Goal: Information Seeking & Learning: Check status

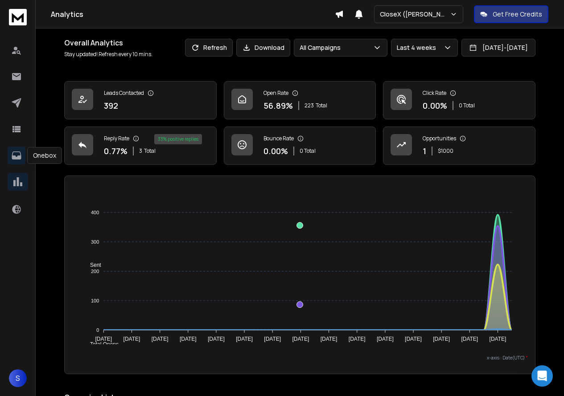
click at [18, 158] on icon at bounding box center [16, 155] width 9 height 8
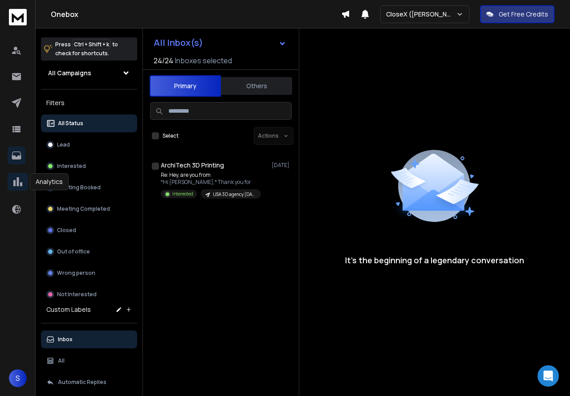
click at [20, 188] on icon at bounding box center [17, 181] width 13 height 13
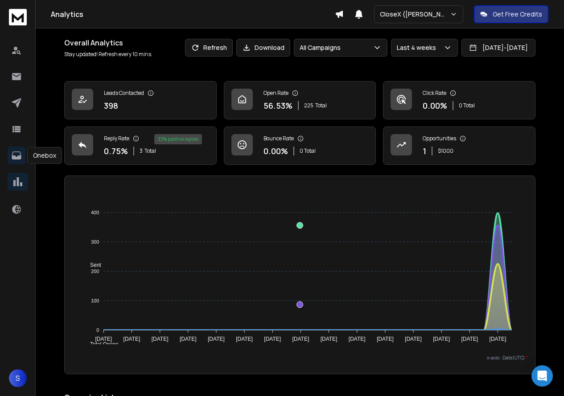
click at [20, 156] on icon at bounding box center [16, 155] width 9 height 8
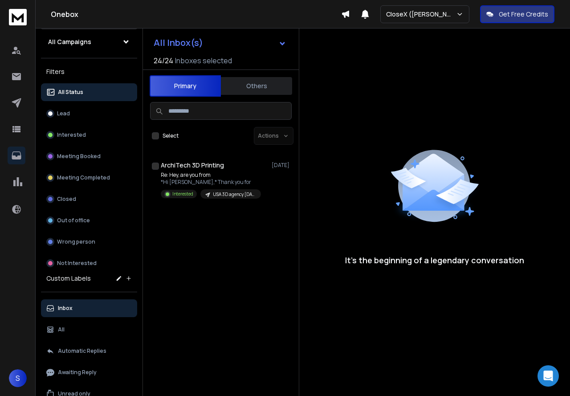
scroll to position [45, 0]
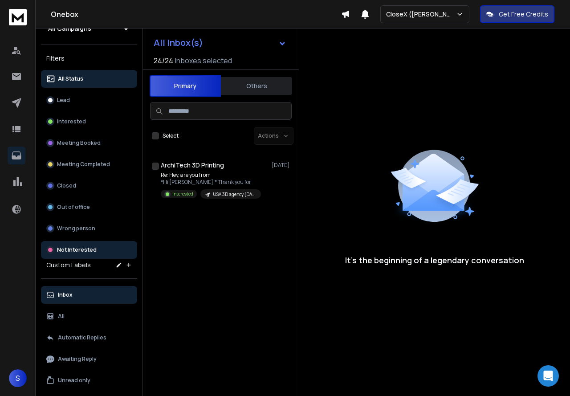
click at [73, 244] on button "Not Interested" at bounding box center [89, 250] width 96 height 18
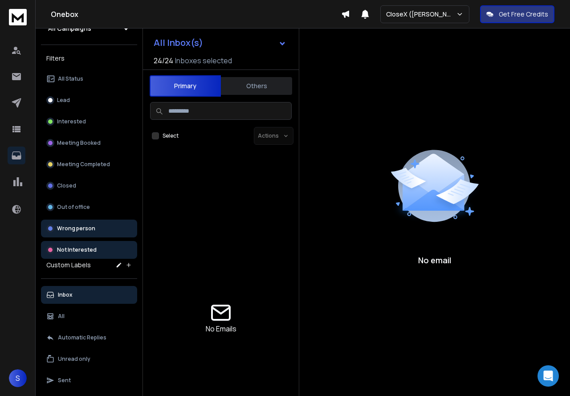
click at [74, 230] on p "Wrong person" at bounding box center [76, 228] width 38 height 7
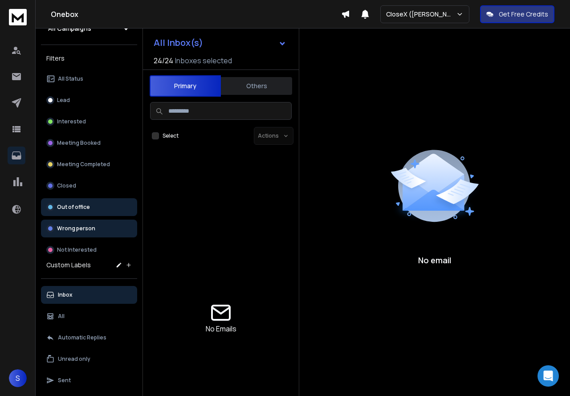
click at [76, 211] on div "Out of office" at bounding box center [68, 207] width 44 height 8
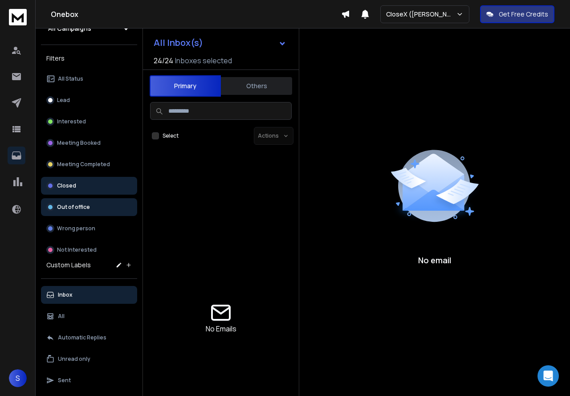
click at [79, 184] on button "Closed" at bounding box center [89, 186] width 96 height 18
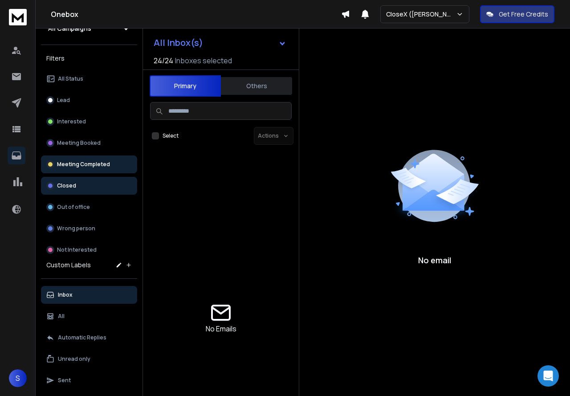
click at [81, 162] on p "Meeting Completed" at bounding box center [83, 164] width 53 height 7
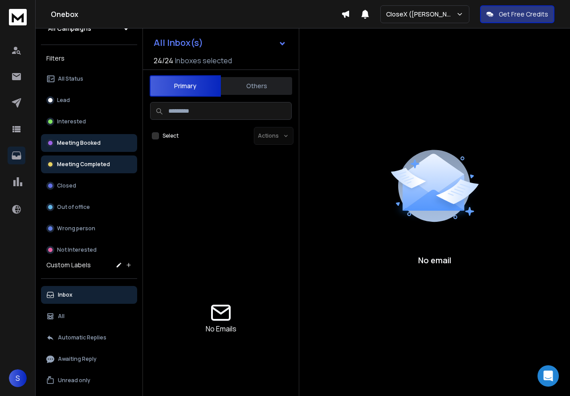
click at [82, 139] on p "Meeting Booked" at bounding box center [79, 142] width 44 height 7
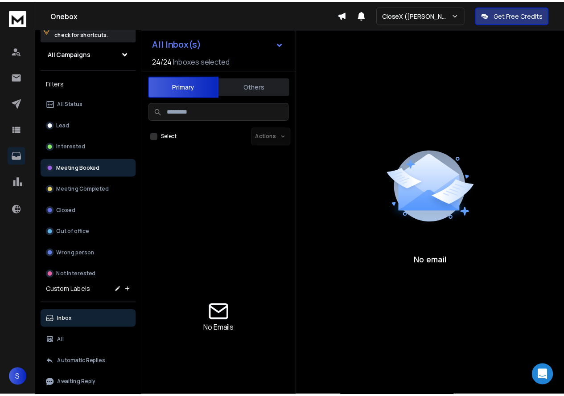
scroll to position [0, 0]
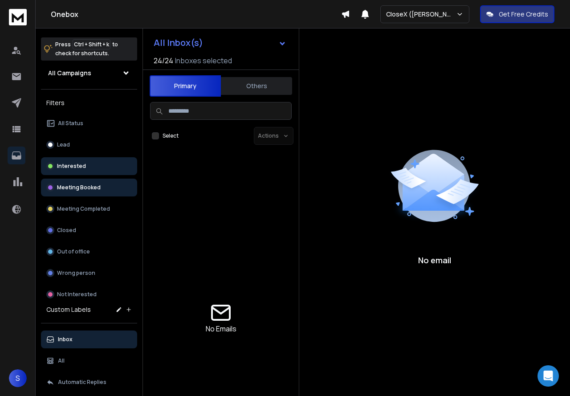
click at [77, 165] on p "Interested" at bounding box center [71, 166] width 29 height 7
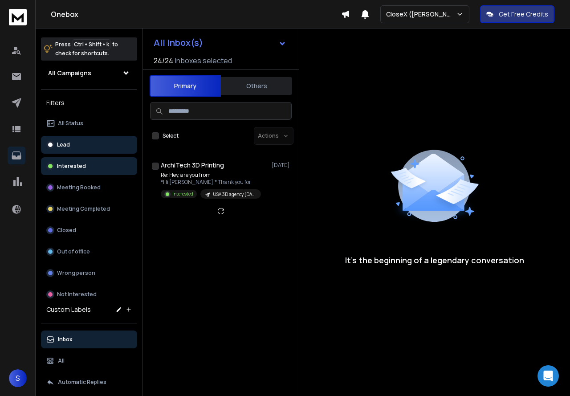
click at [77, 144] on button "Lead" at bounding box center [89, 145] width 96 height 18
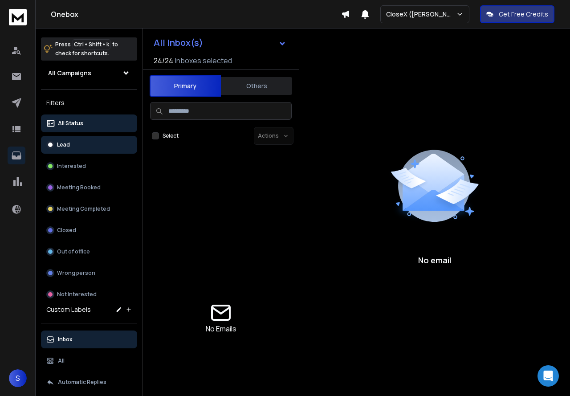
click at [77, 125] on p "All Status" at bounding box center [70, 123] width 25 height 7
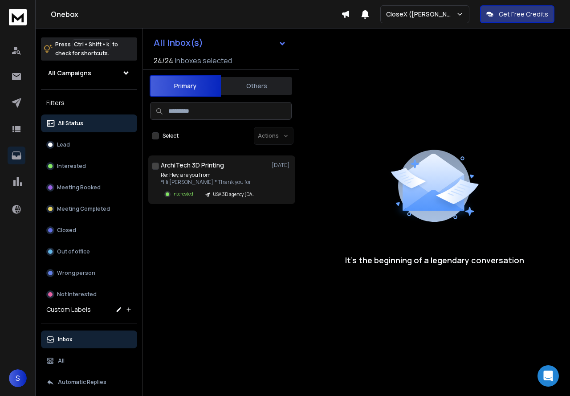
click at [246, 170] on div "ArchiTech 3D Printing 08 Sep Re: Hey, are you from *Hi Safiq,* Thank you for In…" at bounding box center [226, 180] width 131 height 38
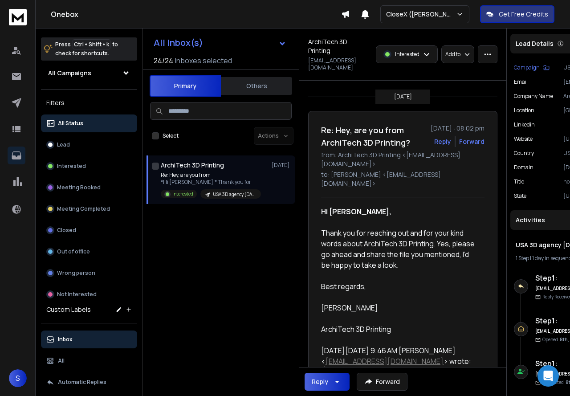
click at [244, 88] on button "Others" at bounding box center [256, 86] width 71 height 20
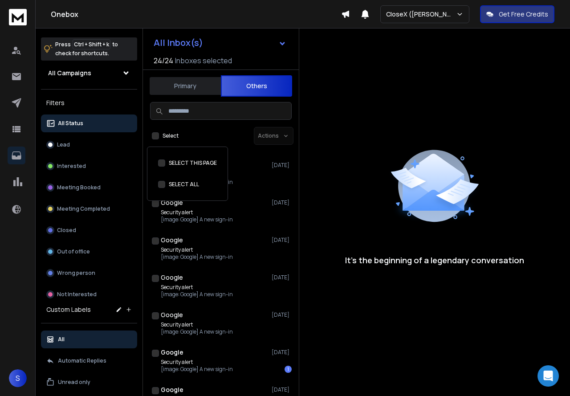
click at [156, 135] on button "SELECT THIS PAGE" at bounding box center [155, 135] width 7 height 7
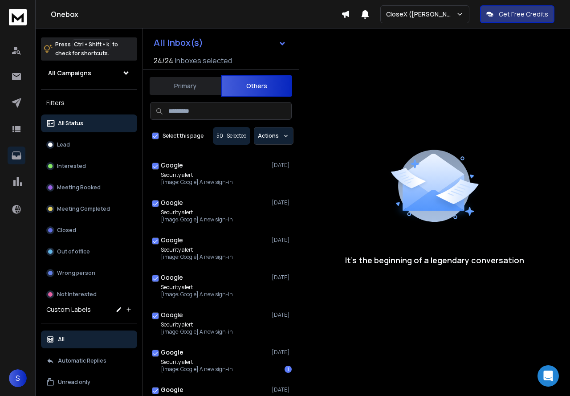
click at [266, 135] on p "Actions" at bounding box center [268, 135] width 21 height 7
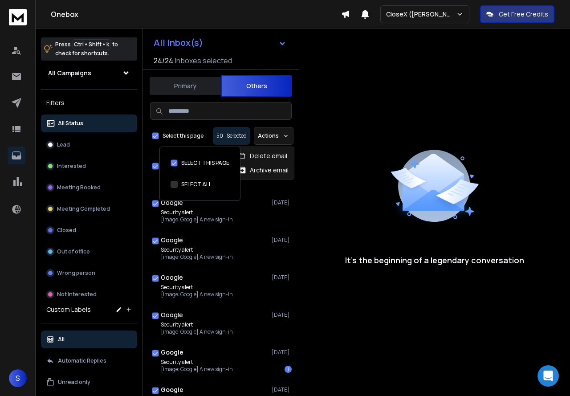
click at [155, 137] on button "SELECT THIS PAGE" at bounding box center [155, 135] width 7 height 7
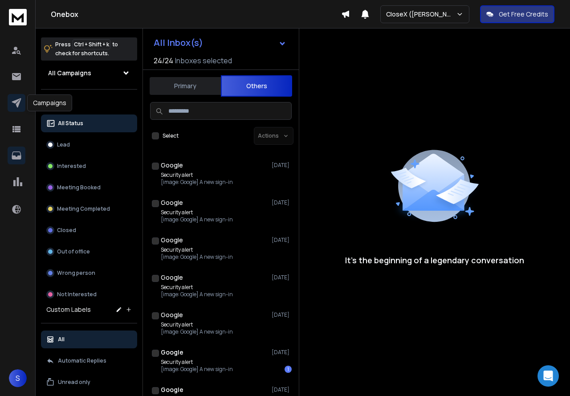
click at [23, 101] on link at bounding box center [17, 103] width 18 height 18
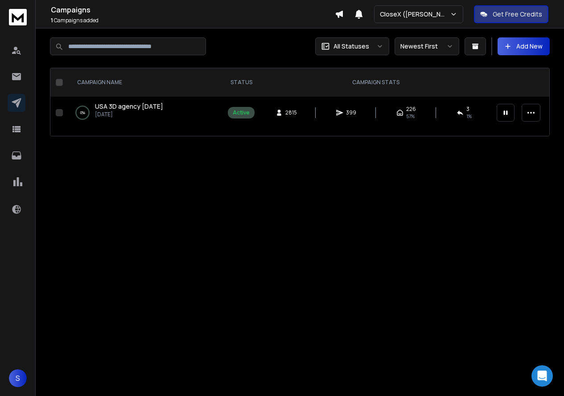
click at [205, 110] on div "0 % USA 3D agency 9/5/2025 3 days ago" at bounding box center [144, 112] width 138 height 21
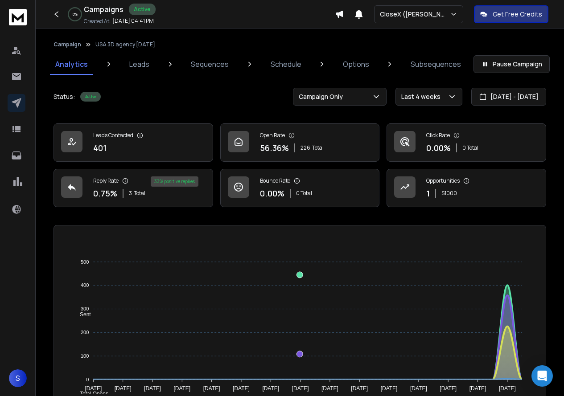
click at [143, 193] on span "Total" at bounding box center [140, 193] width 12 height 7
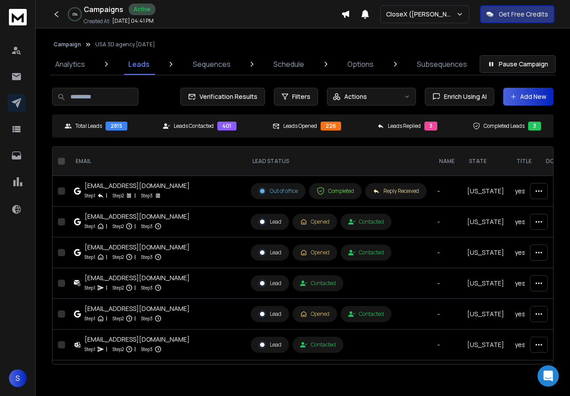
click at [379, 195] on td "Out of office Completed Reply Received" at bounding box center [338, 191] width 187 height 31
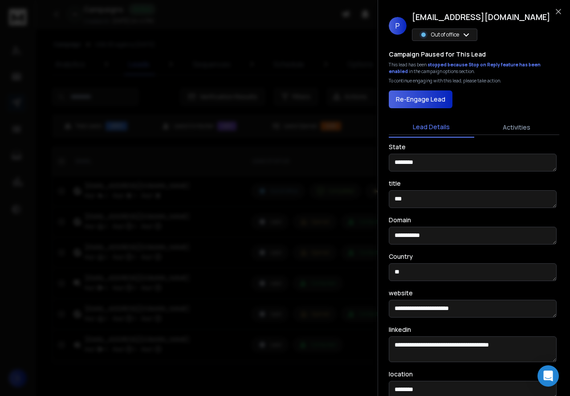
drag, startPoint x: 491, startPoint y: 309, endPoint x: 500, endPoint y: 309, distance: 9.4
click at [498, 309] on textarea "**********" at bounding box center [473, 309] width 168 height 18
drag, startPoint x: 506, startPoint y: 308, endPoint x: 315, endPoint y: 305, distance: 190.7
click at [315, 305] on body "Get only verified leads with our AI-powered Lead Finder, starting at $22/mo Try…" at bounding box center [285, 198] width 570 height 396
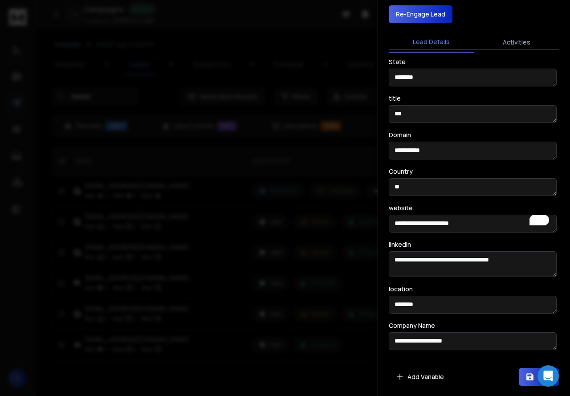
scroll to position [86, 0]
click at [462, 289] on div "location" at bounding box center [474, 289] width 171 height 6
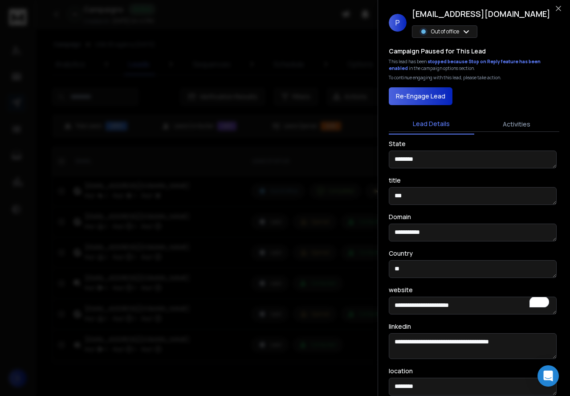
scroll to position [0, 0]
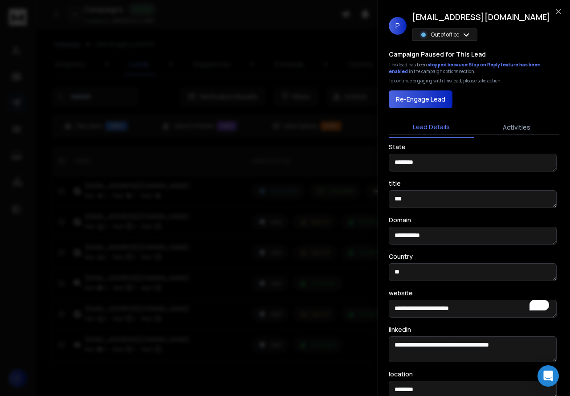
click at [321, 184] on div at bounding box center [285, 198] width 570 height 396
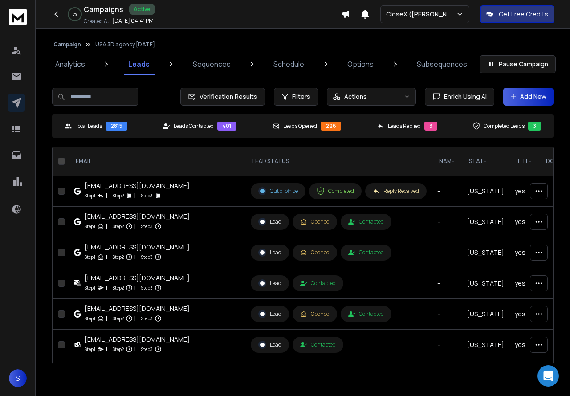
click at [373, 192] on div "Reply Received" at bounding box center [396, 191] width 46 height 7
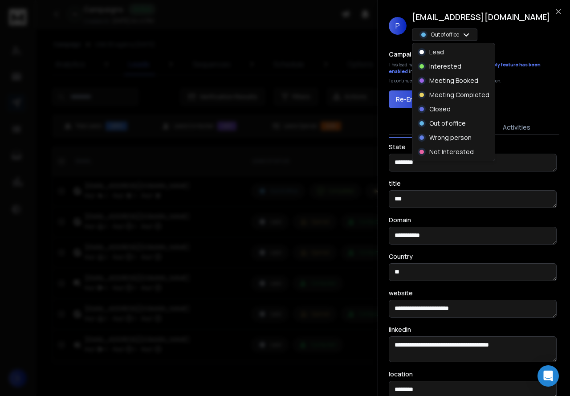
click at [450, 36] on body "Get only verified leads with our AI-powered Lead Finder, starting at $22/mo Try…" at bounding box center [285, 198] width 570 height 396
click at [450, 35] on div at bounding box center [285, 198] width 570 height 396
click at [450, 35] on body "Get only verified leads with our AI-powered Lead Finder, starting at $22/mo Try…" at bounding box center [285, 198] width 570 height 396
click at [466, 35] on div at bounding box center [285, 198] width 570 height 396
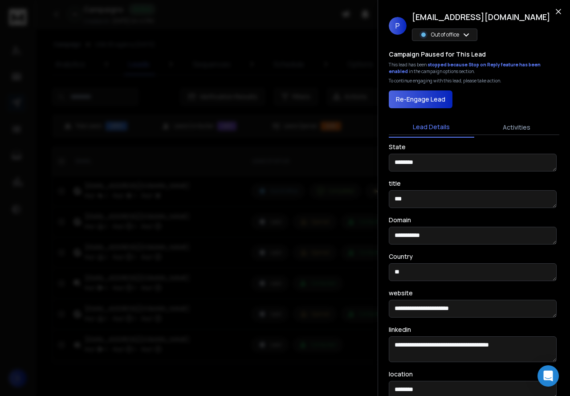
click at [557, 10] on icon "button" at bounding box center [558, 11] width 9 height 9
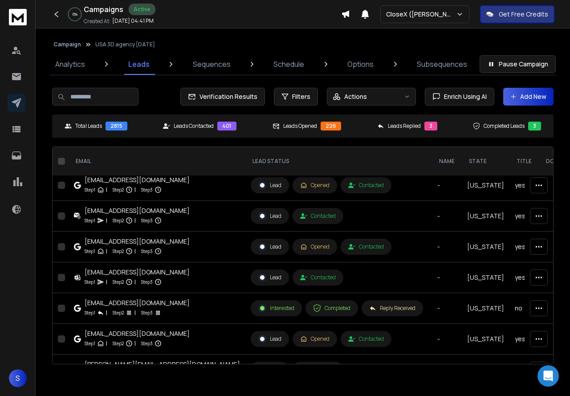
scroll to position [134, 0]
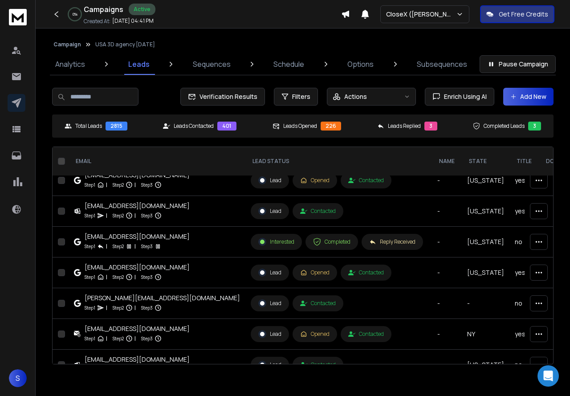
click at [530, 240] on button "button" at bounding box center [539, 242] width 18 height 16
click at [530, 237] on button "button" at bounding box center [539, 242] width 18 height 16
click at [369, 240] on div "Reply Received" at bounding box center [392, 241] width 46 height 7
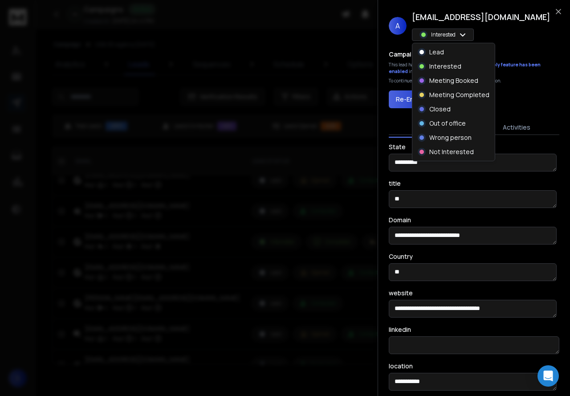
click at [439, 32] on body "Get only verified leads with our AI-powered Lead Finder, starting at $22/mo Try…" at bounding box center [285, 198] width 570 height 396
click at [440, 33] on div at bounding box center [285, 198] width 570 height 396
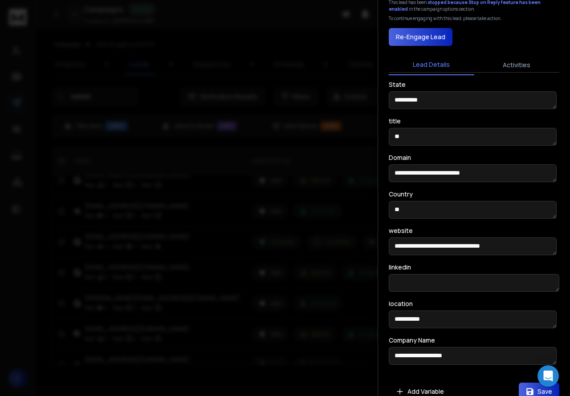
scroll to position [78, 0]
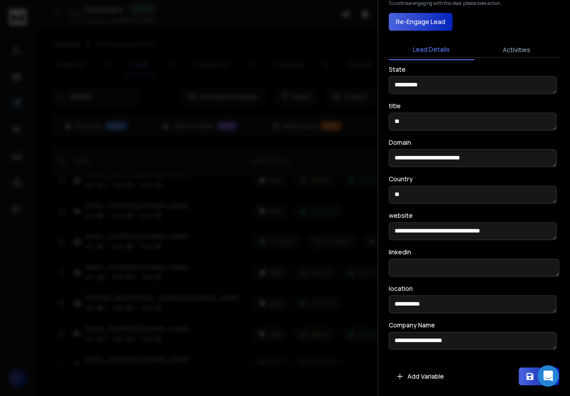
click at [307, 247] on div at bounding box center [285, 198] width 570 height 396
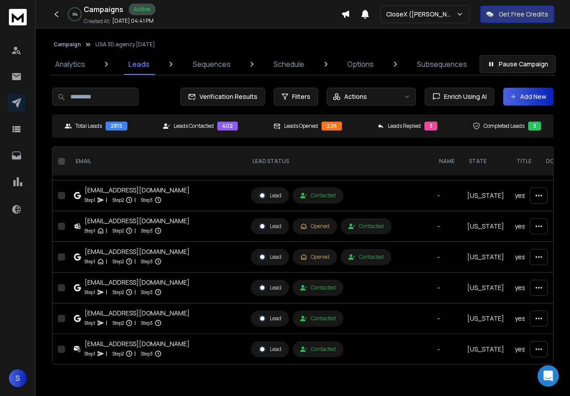
scroll to position [4437, 0]
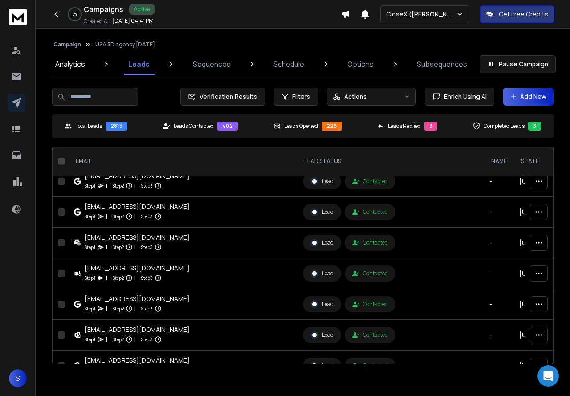
click at [71, 61] on p "Analytics" at bounding box center [70, 64] width 30 height 11
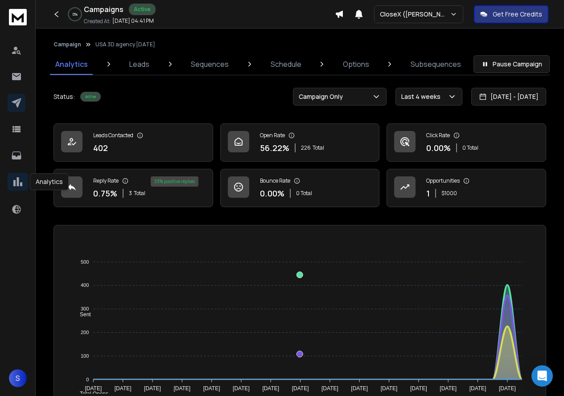
click at [20, 176] on icon at bounding box center [17, 181] width 13 height 13
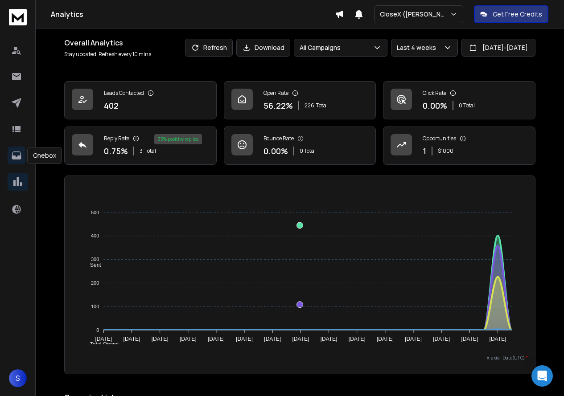
click at [17, 155] on icon at bounding box center [16, 155] width 11 height 11
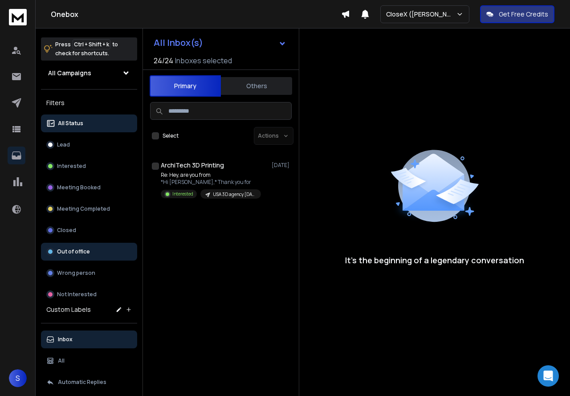
click at [83, 253] on p "Out of office" at bounding box center [73, 251] width 33 height 7
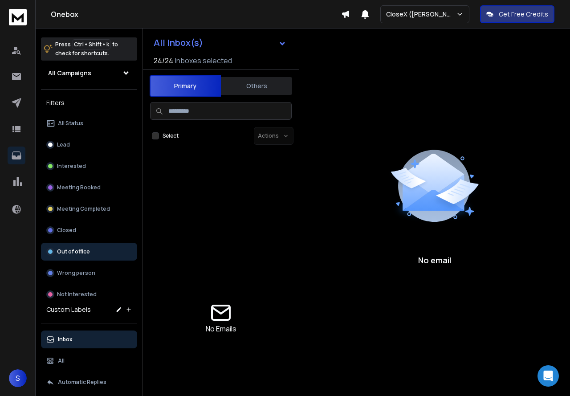
click at [272, 134] on div "Actions" at bounding box center [274, 136] width 40 height 18
click at [151, 136] on div "Select Actions" at bounding box center [221, 133] width 156 height 21
click at [156, 136] on button "SELECT THIS PAGE" at bounding box center [155, 135] width 7 height 7
click at [177, 186] on button "SELECT THIS PAGE" at bounding box center [174, 184] width 7 height 7
click at [255, 200] on div "No Emails" at bounding box center [221, 300] width 149 height 293
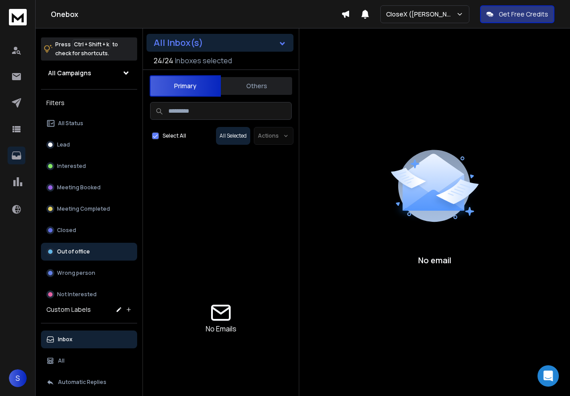
click at [284, 40] on icon at bounding box center [282, 44] width 8 height 8
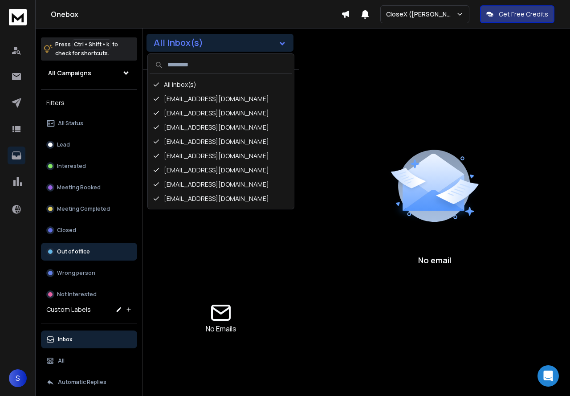
click at [284, 40] on icon at bounding box center [282, 44] width 8 height 8
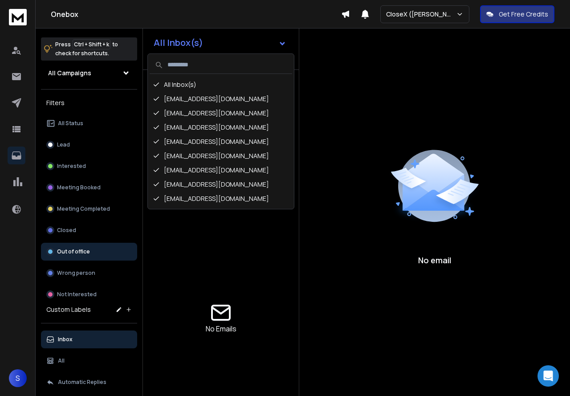
click at [187, 282] on div "No Emails" at bounding box center [221, 300] width 149 height 293
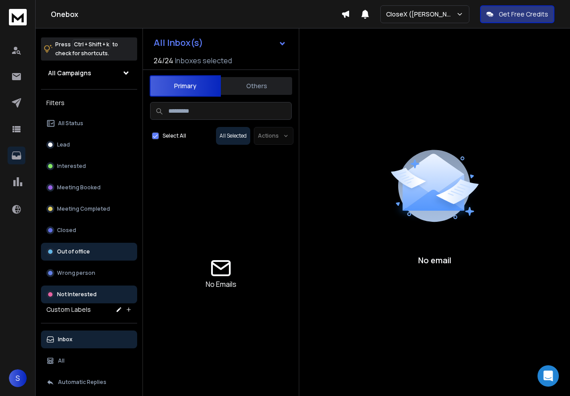
scroll to position [45, 0]
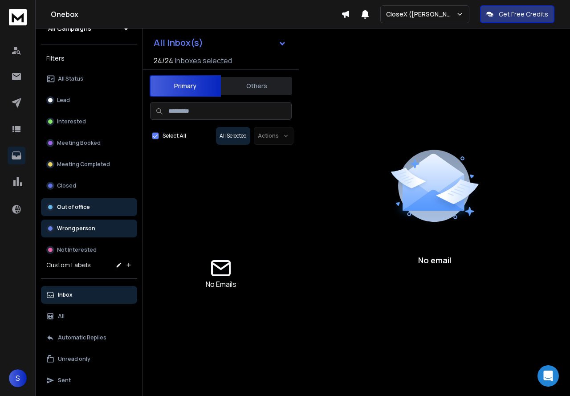
click at [89, 237] on button "Wrong person" at bounding box center [89, 229] width 96 height 18
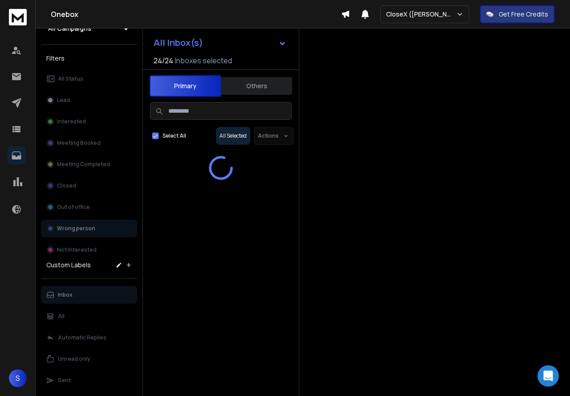
scroll to position [0, 0]
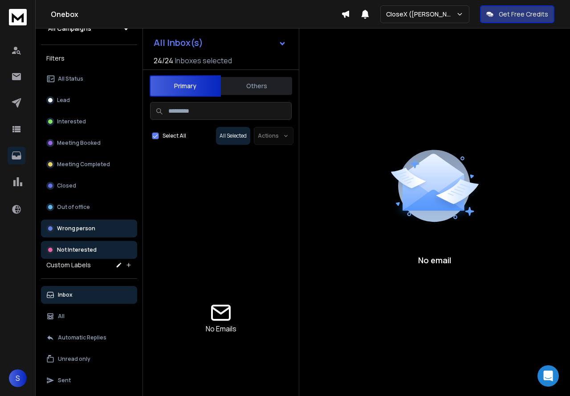
click at [85, 251] on p "Not Interested" at bounding box center [77, 249] width 40 height 7
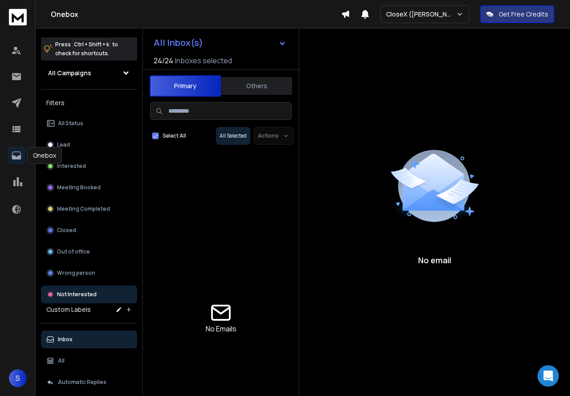
click at [15, 157] on icon at bounding box center [16, 155] width 9 height 8
click at [19, 180] on icon at bounding box center [17, 181] width 13 height 13
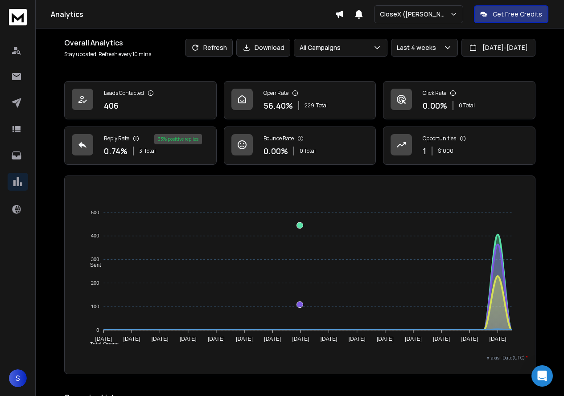
click at [178, 151] on link "Reply Rate 0.74 % 3 Total 33 % positive replies" at bounding box center [140, 146] width 152 height 38
click at [159, 107] on link "Leads Contacted 406" at bounding box center [140, 100] width 152 height 38
click at [121, 91] on p "Leads Contacted" at bounding box center [124, 93] width 40 height 7
click at [337, 141] on link "Bounce Rate 0.00 % 0 Total" at bounding box center [300, 146] width 152 height 38
click at [277, 143] on div "Bounce Rate" at bounding box center [289, 138] width 52 height 9
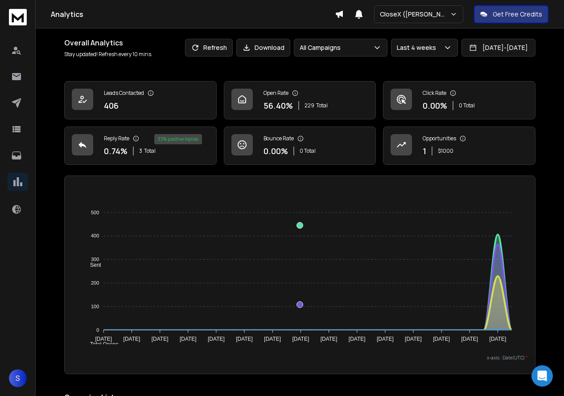
click at [164, 139] on div "33 % positive replies" at bounding box center [178, 139] width 48 height 10
click at [135, 101] on div "406" at bounding box center [129, 105] width 50 height 12
click at [115, 96] on p "Leads Contacted" at bounding box center [124, 93] width 40 height 7
click at [278, 108] on p "56.40 %" at bounding box center [277, 105] width 29 height 12
